Goal: Task Accomplishment & Management: Manage account settings

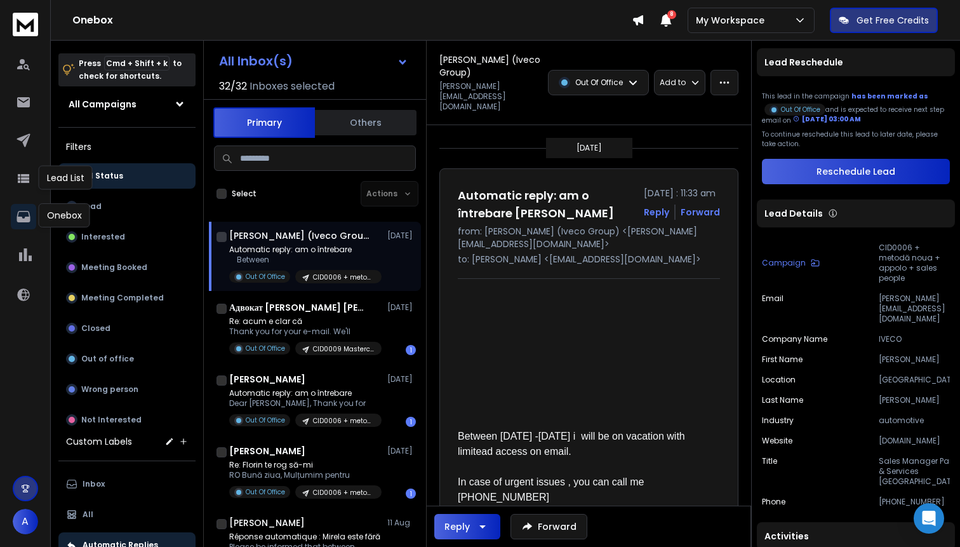
click at [20, 213] on icon at bounding box center [23, 216] width 15 height 15
click at [28, 217] on icon at bounding box center [23, 216] width 13 height 11
click at [68, 1] on div "Onebox 8 My Workspace Get Free Credits" at bounding box center [480, 20] width 960 height 41
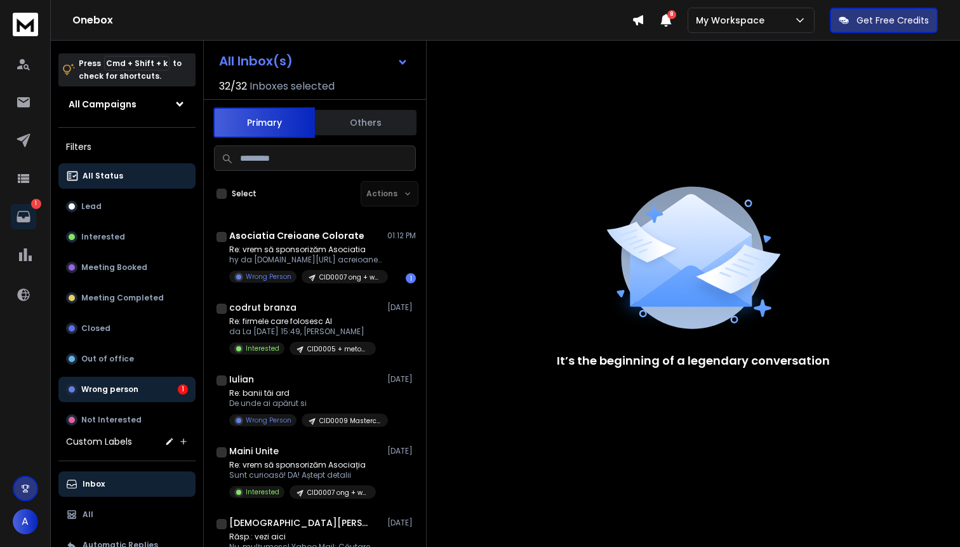
click at [121, 397] on button "Wrong person 1" at bounding box center [126, 389] width 137 height 25
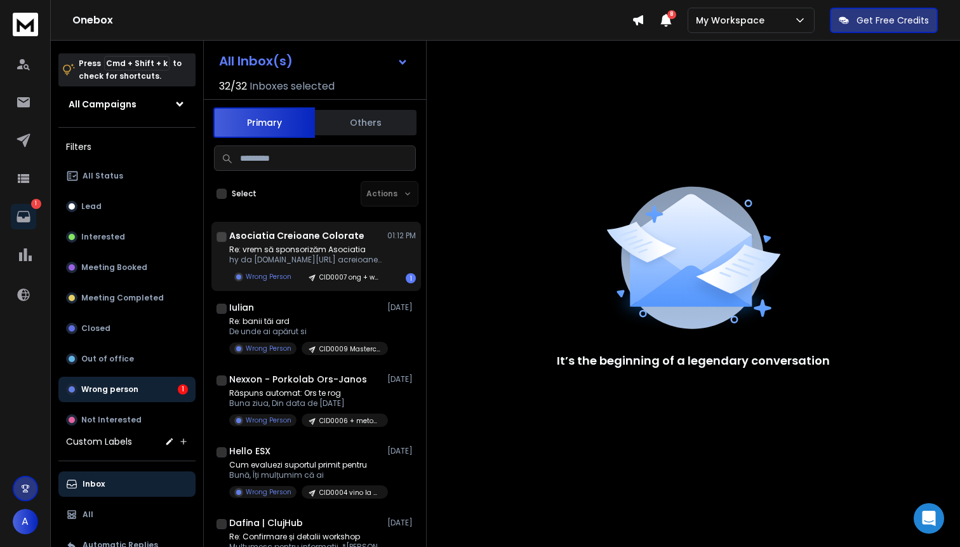
click at [268, 250] on p "Re: vrem să sponsorizăm Asociatia" at bounding box center [305, 250] width 152 height 10
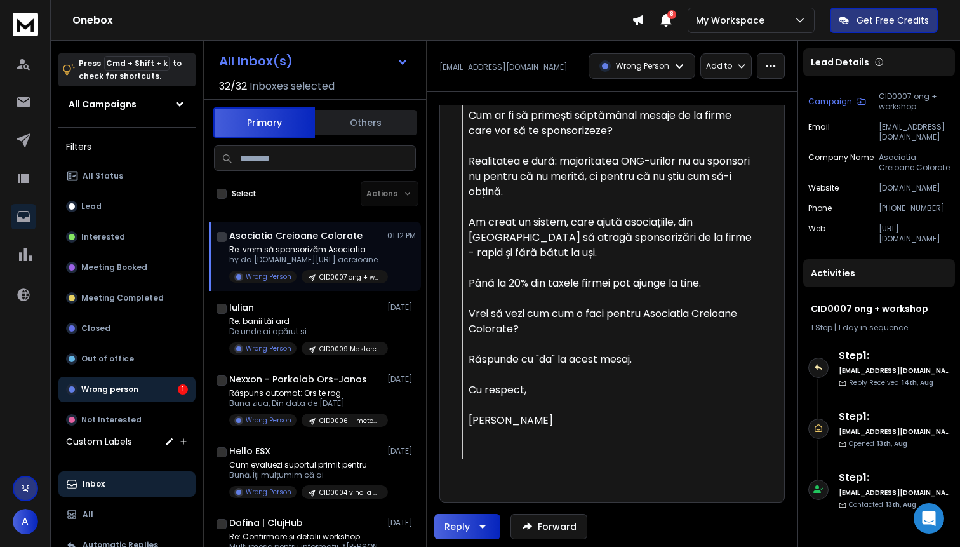
scroll to position [436, 0]
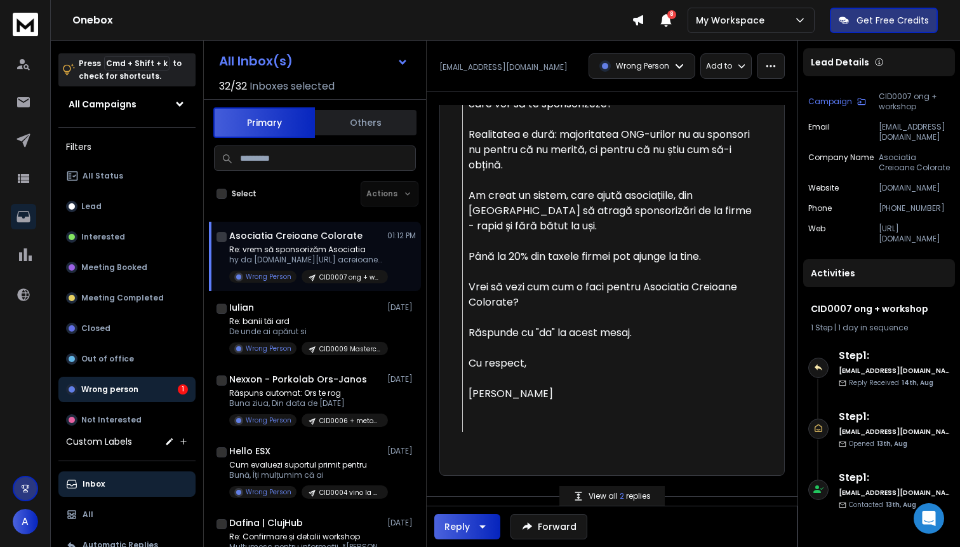
click at [927, 122] on p "asociatiacreioanecolorate@gmail.com" at bounding box center [914, 132] width 71 height 20
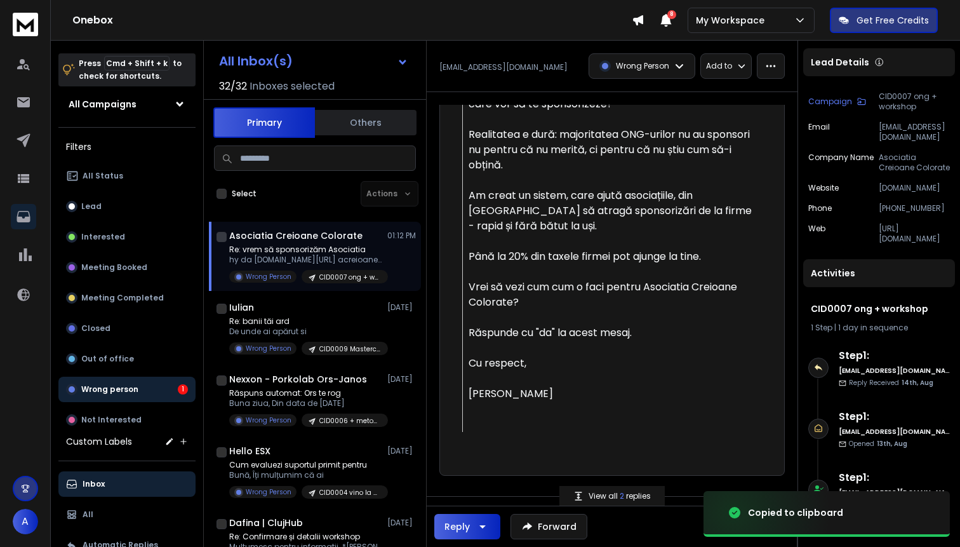
click at [626, 490] on span "2" at bounding box center [623, 495] width 6 height 11
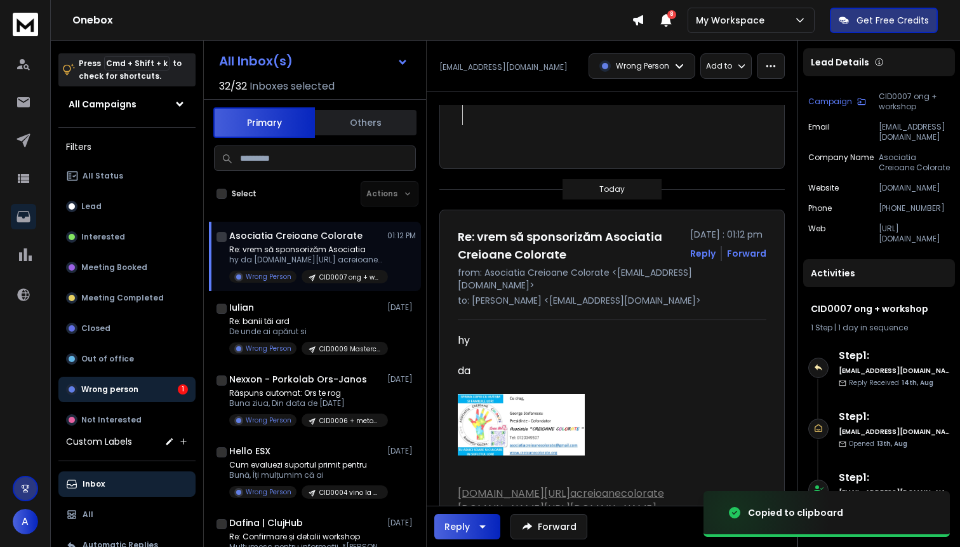
scroll to position [746, 0]
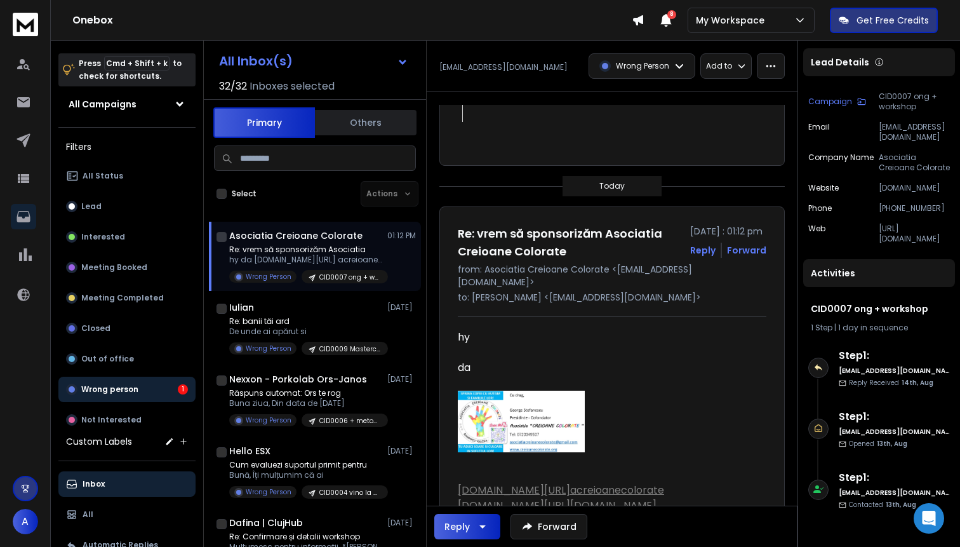
click at [675, 81] on div "asociatiacreioanecolorate@gmail.com Wrong Person Add to Wrong Person Add to" at bounding box center [612, 66] width 371 height 51
click at [673, 75] on div "Wrong Person" at bounding box center [641, 66] width 105 height 24
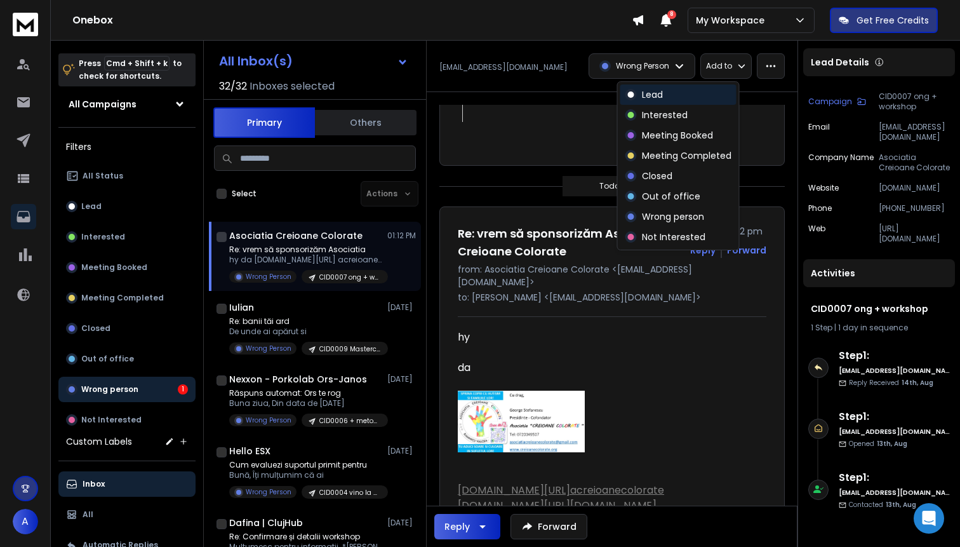
click at [659, 95] on p "Lead" at bounding box center [652, 94] width 21 height 13
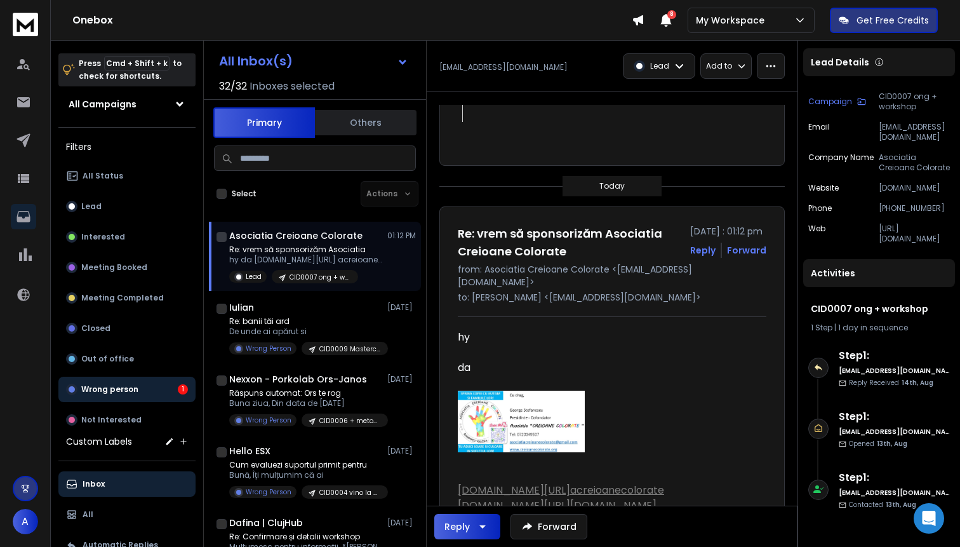
click at [918, 122] on p "asociatiacreioanecolorate@gmail.com" at bounding box center [914, 132] width 71 height 20
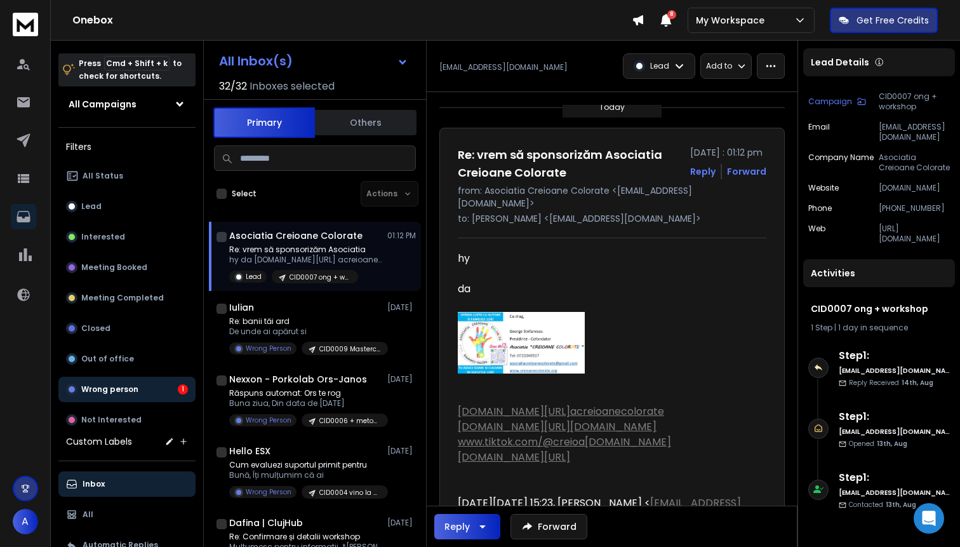
scroll to position [945, 0]
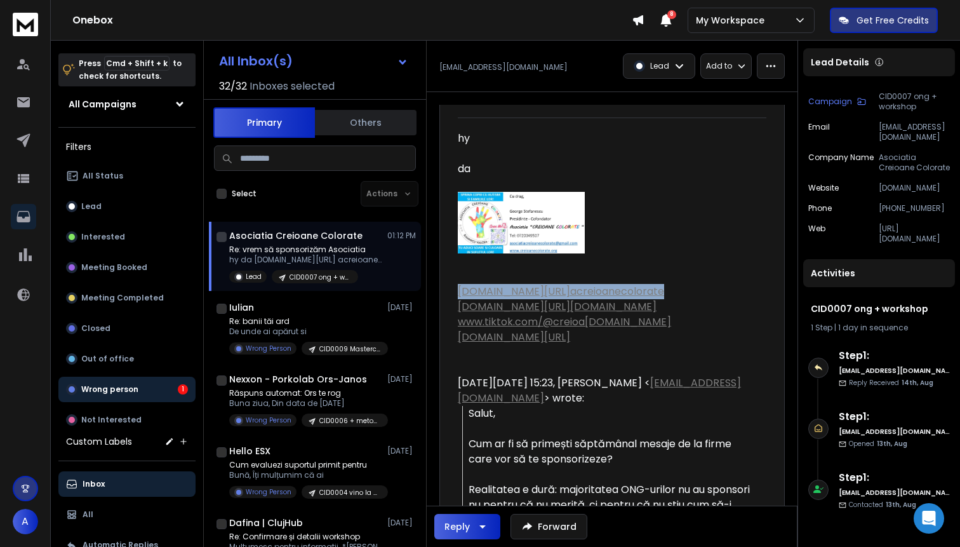
drag, startPoint x: 715, startPoint y: 286, endPoint x: 453, endPoint y: 293, distance: 262.4
click at [458, 293] on div "hy da www.facebook.com/asociati acreioanecolorate www.instagram.com/asociatia.c…" at bounding box center [612, 487] width 309 height 712
copy div "www.facebook.com/asociati acreioanecolorate"
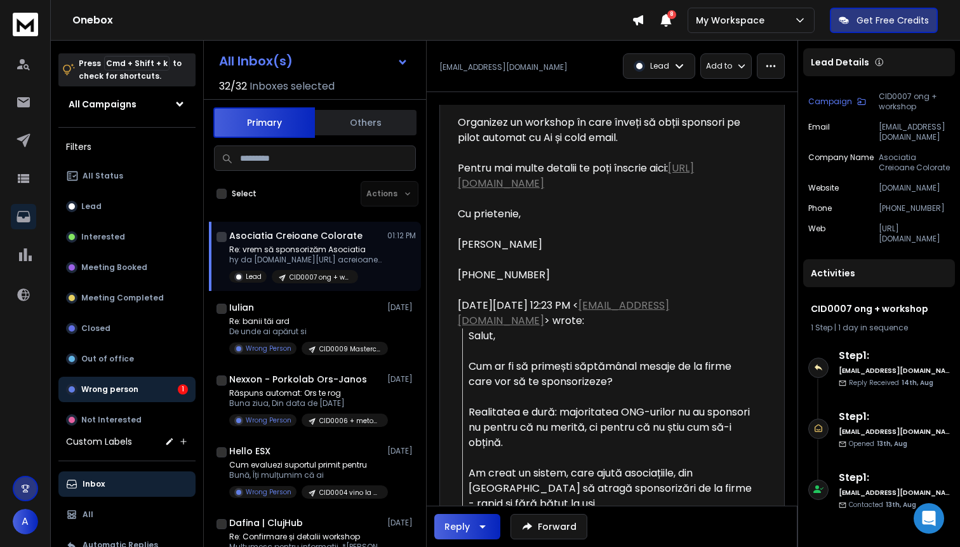
scroll to position [0, 0]
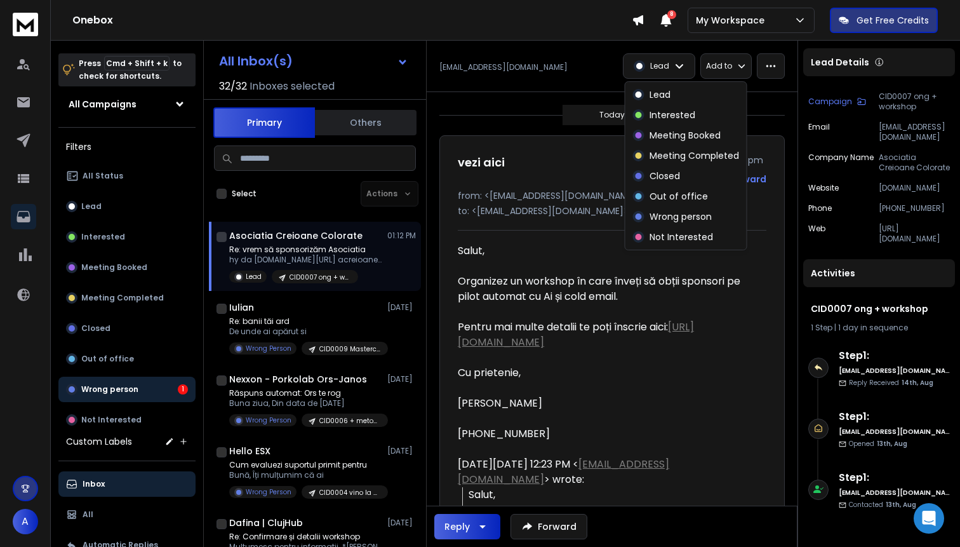
click at [668, 71] on p "Lead" at bounding box center [659, 66] width 19 height 10
click at [147, 387] on button "Wrong person 1" at bounding box center [126, 389] width 137 height 25
click at [669, 67] on p "Lead" at bounding box center [659, 66] width 19 height 10
click at [675, 119] on p "Interested" at bounding box center [673, 115] width 46 height 13
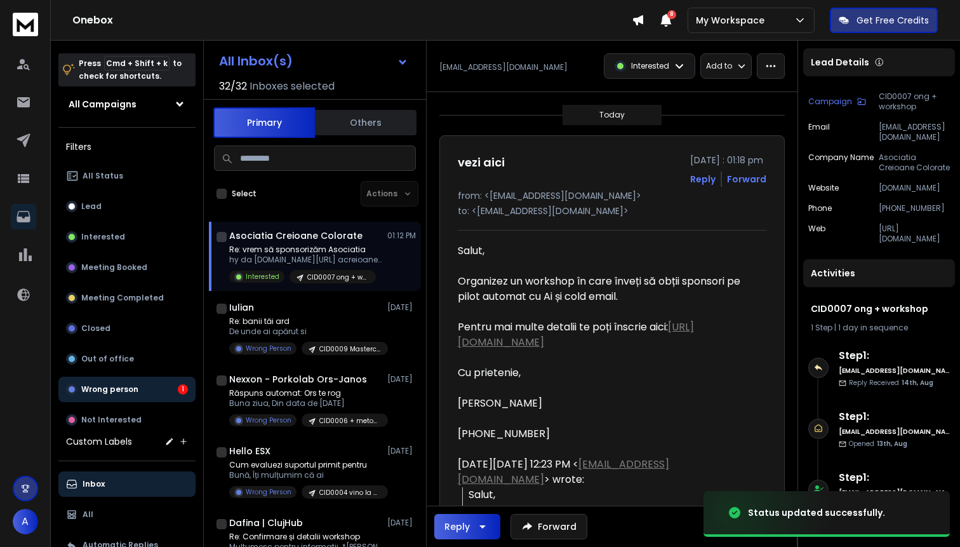
click at [145, 386] on button "Wrong person 1" at bounding box center [126, 389] width 137 height 25
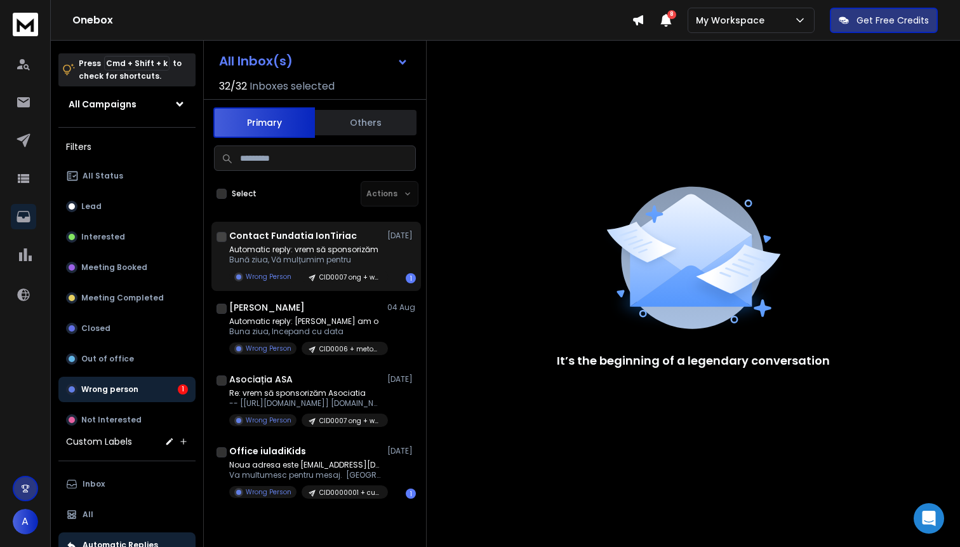
click at [316, 260] on p "Bună ziua, Vă mulțumim pentru" at bounding box center [305, 260] width 152 height 10
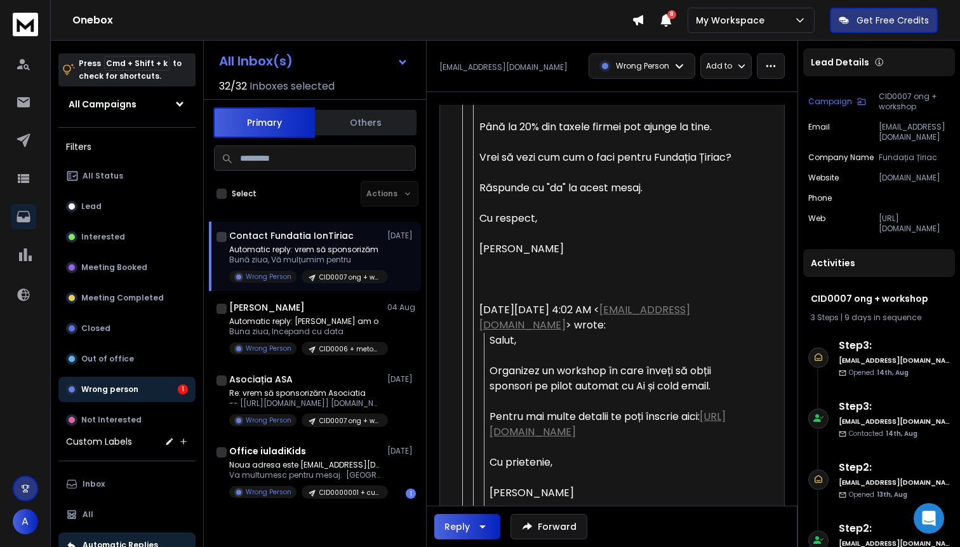
scroll to position [1674, 0]
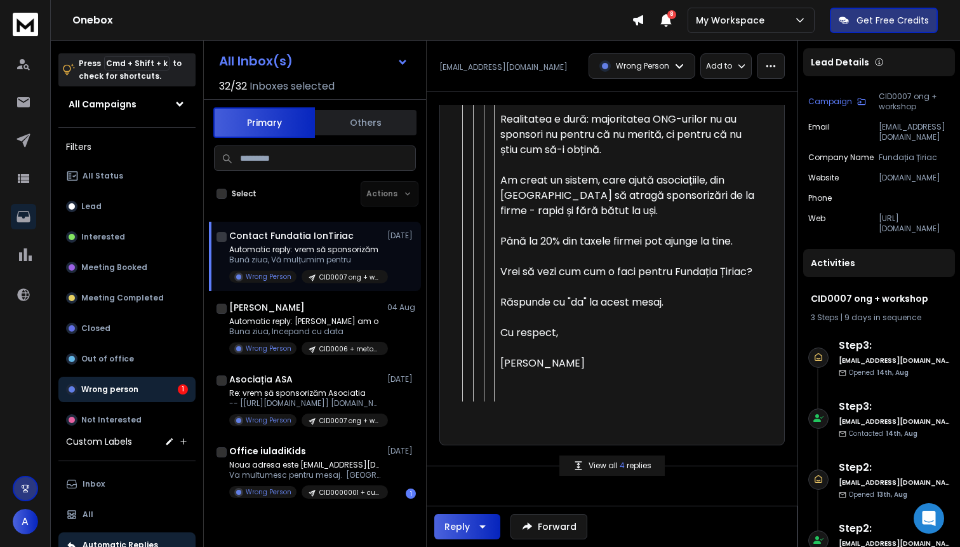
click at [622, 462] on span "4" at bounding box center [623, 465] width 7 height 11
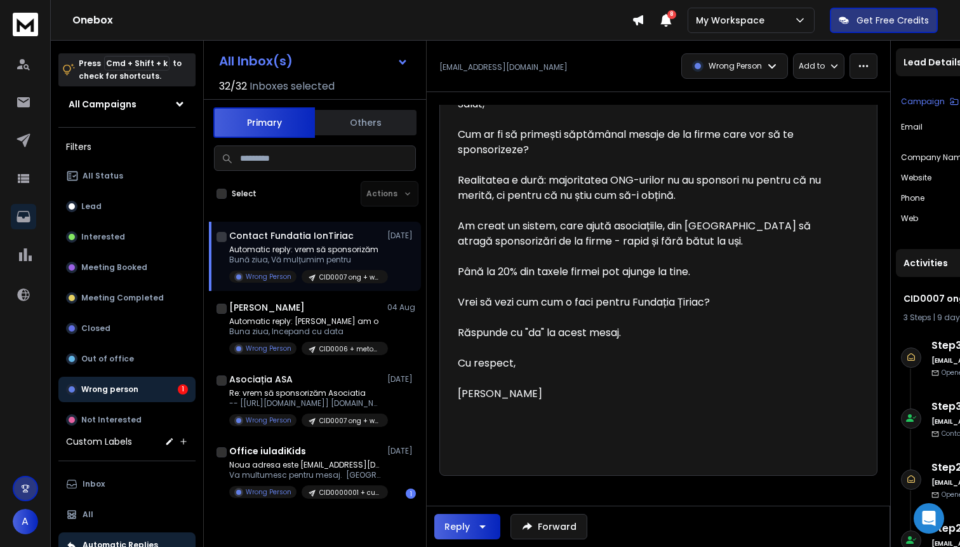
scroll to position [5172, 0]
click at [668, 24] on icon at bounding box center [666, 19] width 11 height 13
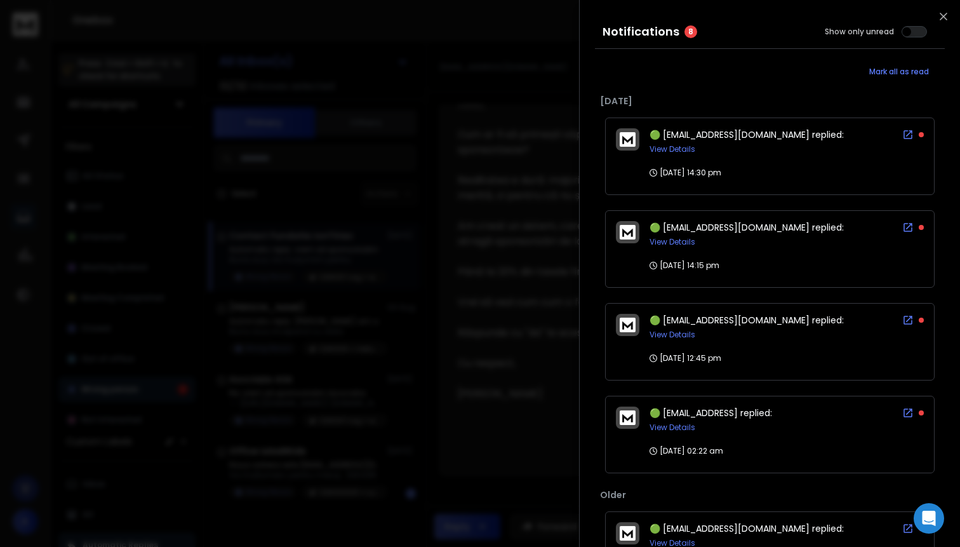
click at [400, 158] on body "Get only verified leads with our AI-powered Lead Finder, starting at $22/mo Try…" at bounding box center [480, 273] width 960 height 547
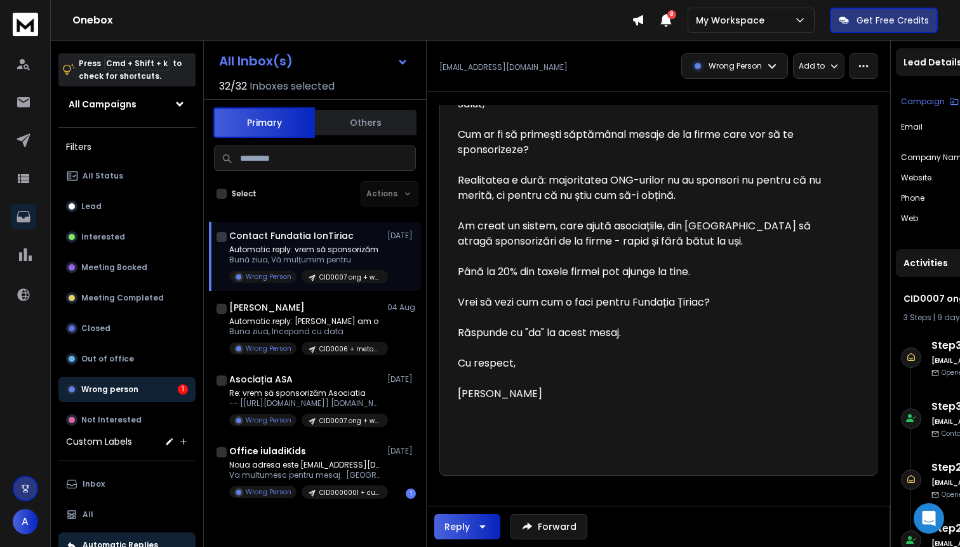
click at [597, 27] on h1 "Onebox" at bounding box center [352, 20] width 560 height 15
click at [669, 26] on icon at bounding box center [666, 19] width 11 height 13
click at [438, 53] on body "Get only verified leads with our AI-powered Lead Finder, starting at $22/mo Try…" at bounding box center [480, 273] width 960 height 547
click at [95, 394] on p "Wrong person" at bounding box center [109, 389] width 57 height 10
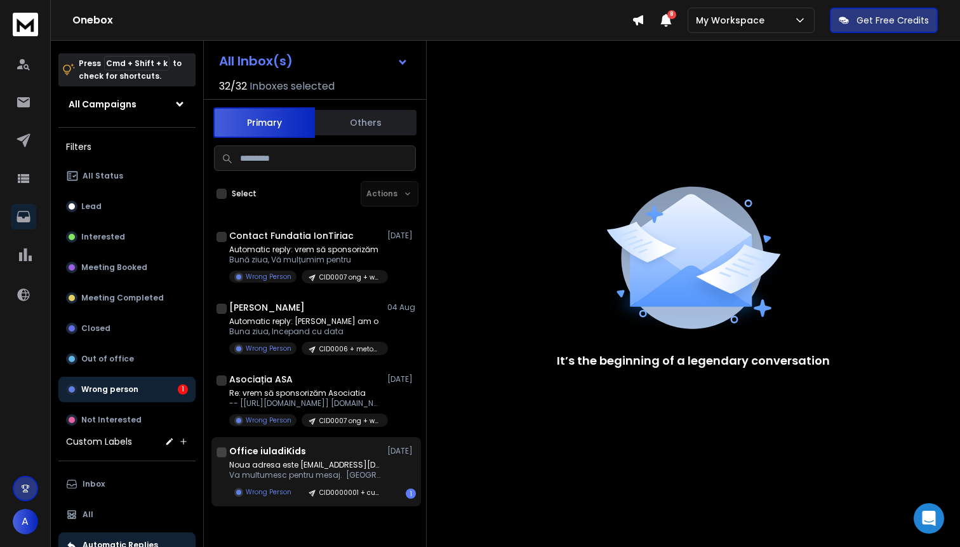
click at [291, 470] on p "Va multumesc pentru mesaj. Noua" at bounding box center [305, 475] width 152 height 10
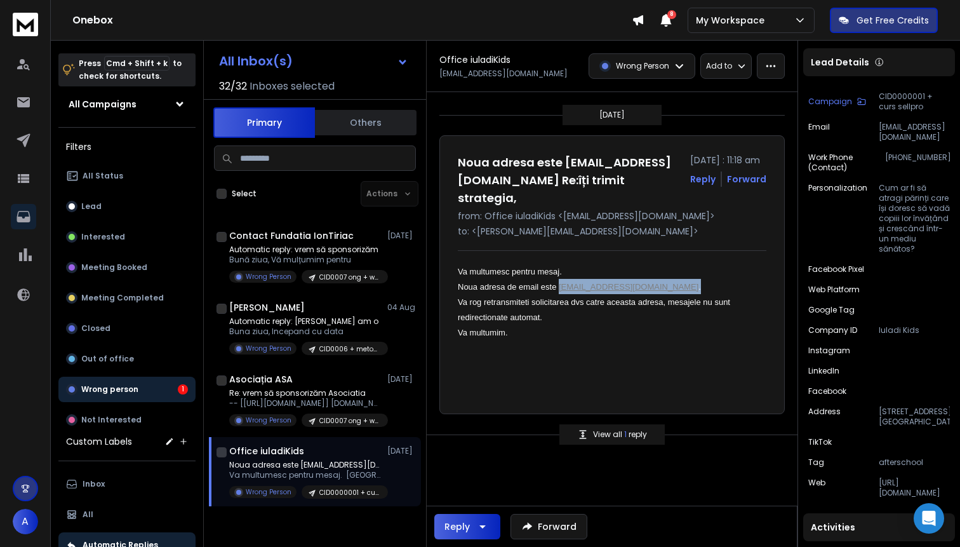
drag, startPoint x: 639, startPoint y: 287, endPoint x: 560, endPoint y: 288, distance: 79.4
click at [560, 288] on div "Noua adresa de email este contact@iuladikids.ro ." at bounding box center [607, 286] width 299 height 15
copy div "contact@iuladikids.ro ."
click at [628, 431] on span "1" at bounding box center [626, 434] width 4 height 11
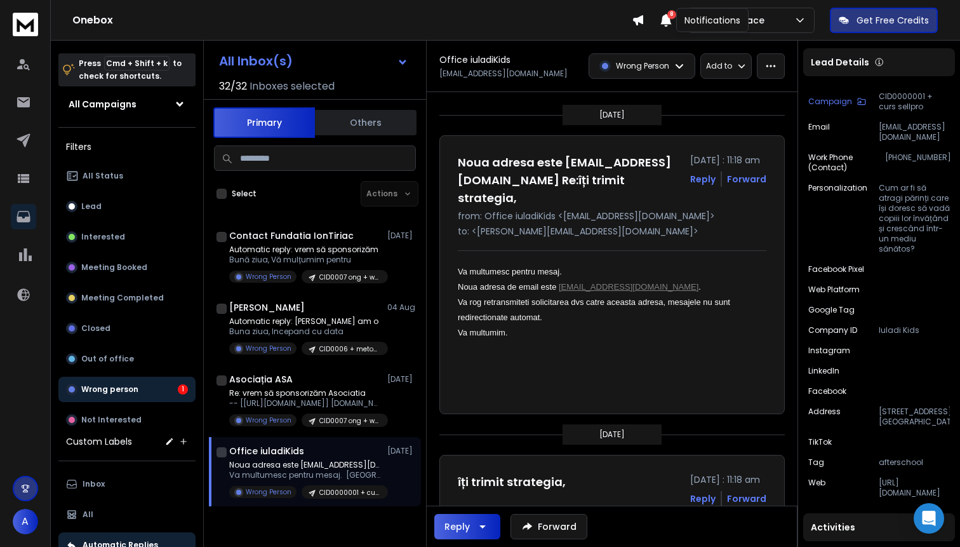
click at [669, 21] on icon at bounding box center [666, 19] width 11 height 13
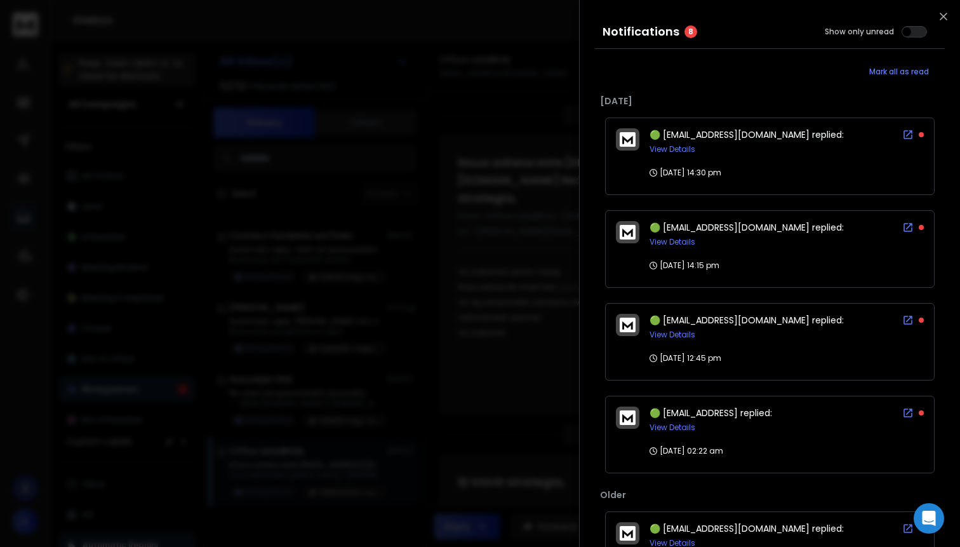
click at [505, 27] on body "Get only verified leads with our AI-powered Lead Finder, starting at $22/mo Try…" at bounding box center [480, 273] width 960 height 547
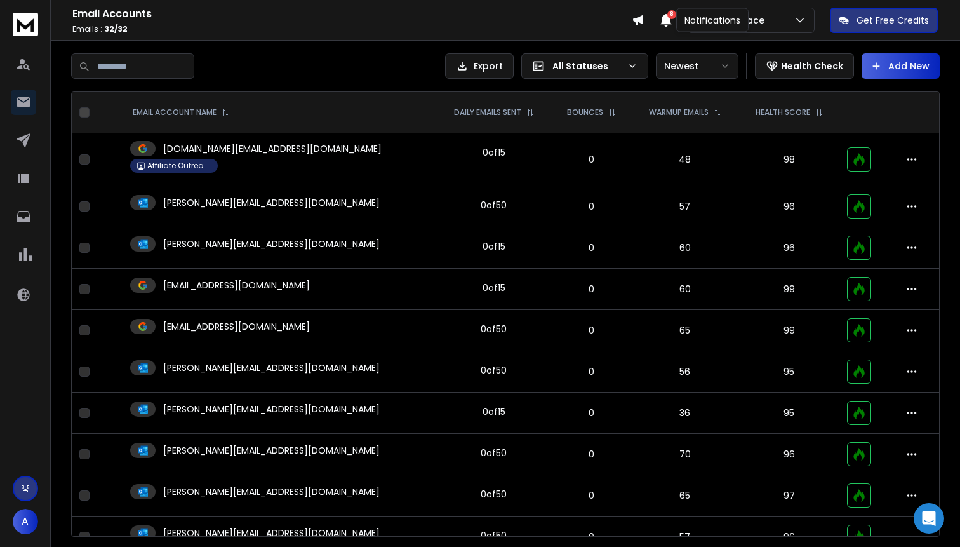
click at [666, 17] on icon at bounding box center [666, 19] width 11 height 13
click at [552, 72] on body "Your warmest leads are on your site – Turn visits into conversations Reach Out …" at bounding box center [480, 273] width 960 height 547
click at [23, 92] on link at bounding box center [23, 102] width 25 height 25
click at [20, 102] on icon at bounding box center [23, 102] width 13 height 10
